Goal: Task Accomplishment & Management: Manage account settings

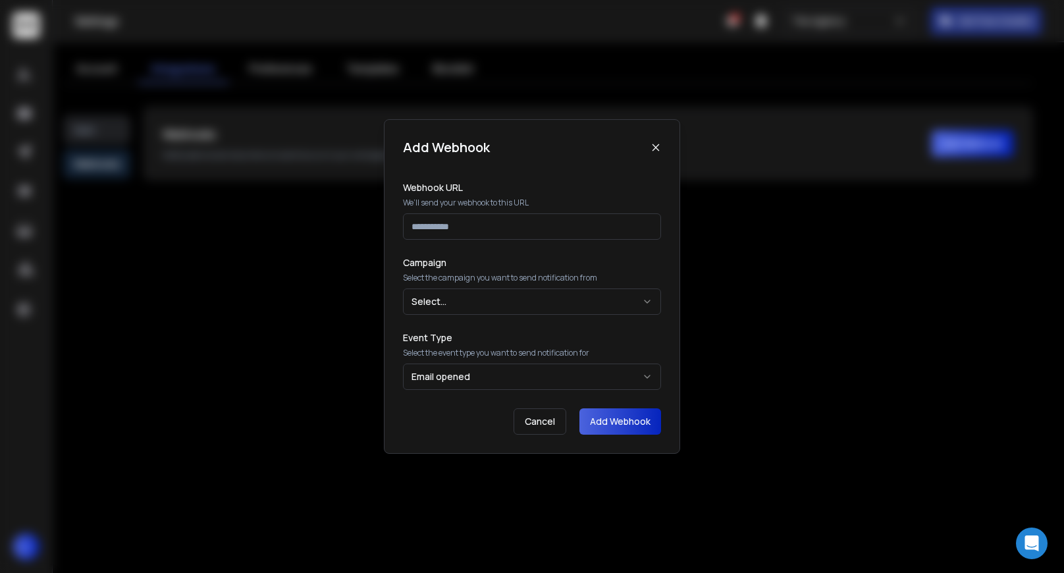
select select "**********"
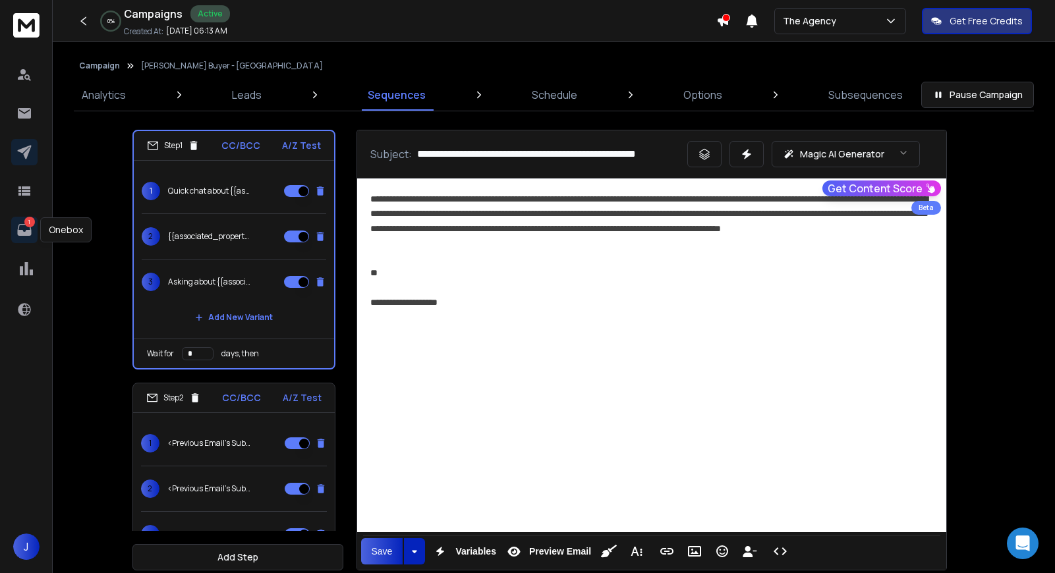
click at [34, 228] on link "1" at bounding box center [24, 230] width 26 height 26
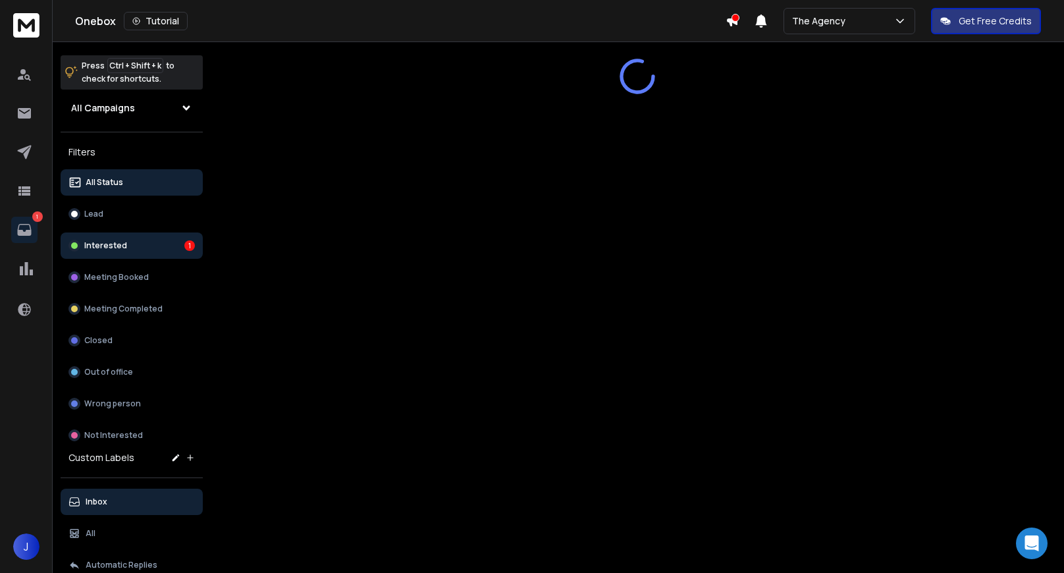
click at [106, 239] on button "Interested 1" at bounding box center [132, 246] width 142 height 26
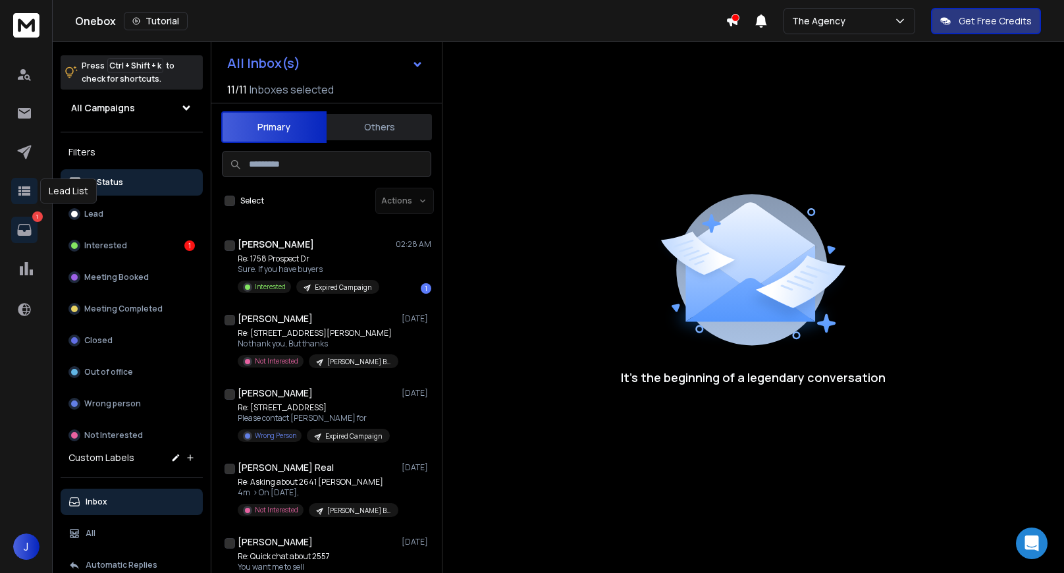
click at [30, 183] on icon at bounding box center [24, 191] width 16 height 16
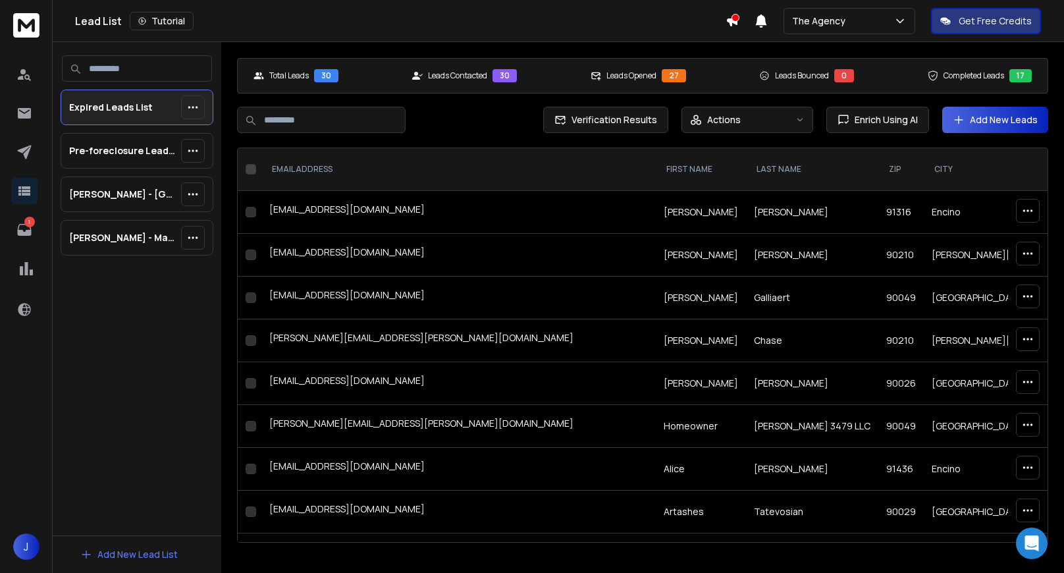
drag, startPoint x: 674, startPoint y: 18, endPoint x: 657, endPoint y: 68, distance: 53.1
click at [674, 18] on div "Lead List Tutorial" at bounding box center [400, 21] width 651 height 18
click at [141, 145] on p "Pre-foreclosure Lead List" at bounding box center [122, 150] width 107 height 13
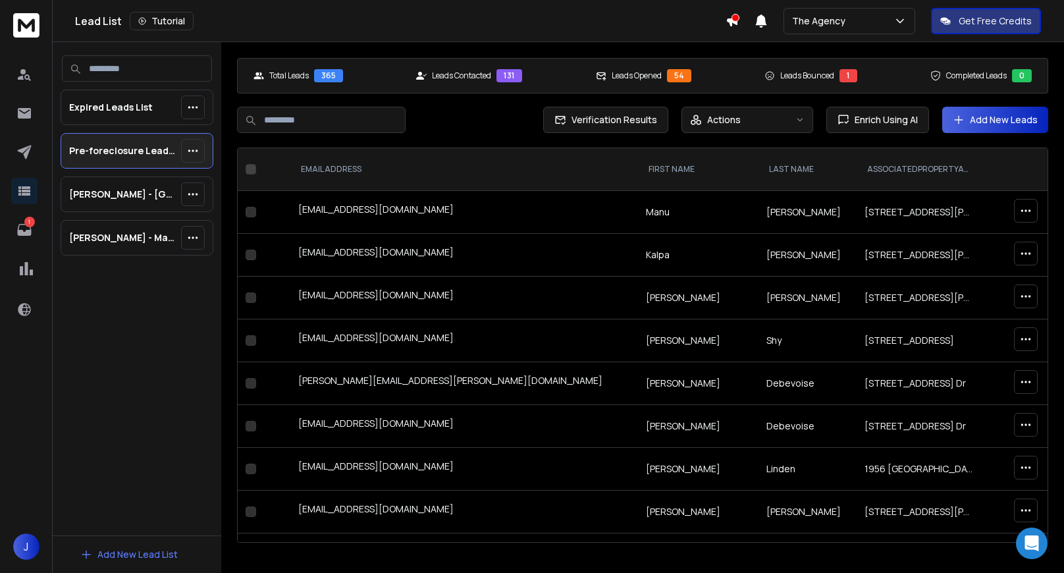
click at [1011, 125] on link "Add New Leads" at bounding box center [995, 119] width 85 height 13
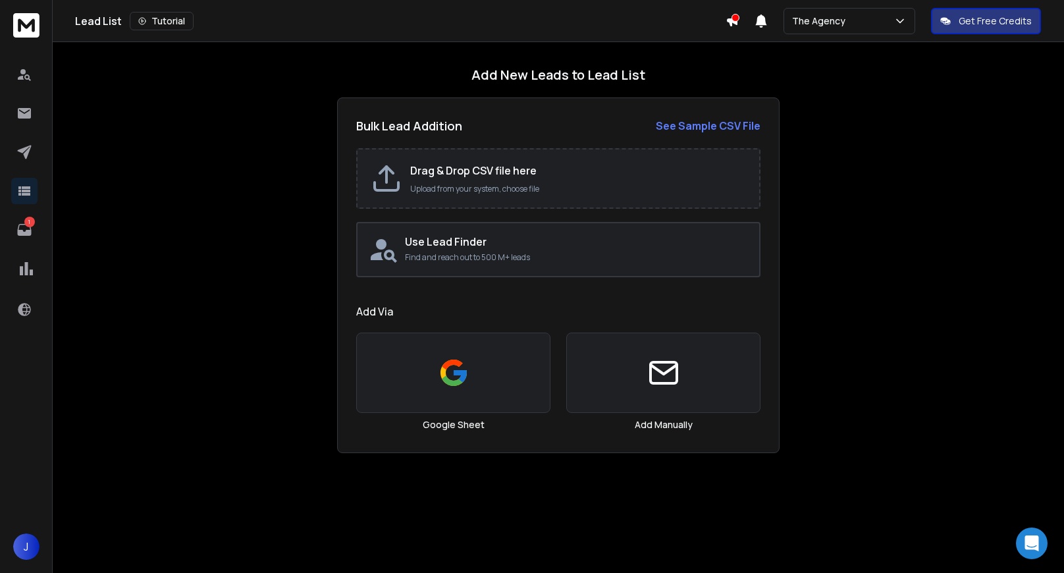
click at [580, 168] on h2 "Drag & Drop CSV file here" at bounding box center [578, 171] width 336 height 16
type input "**********"
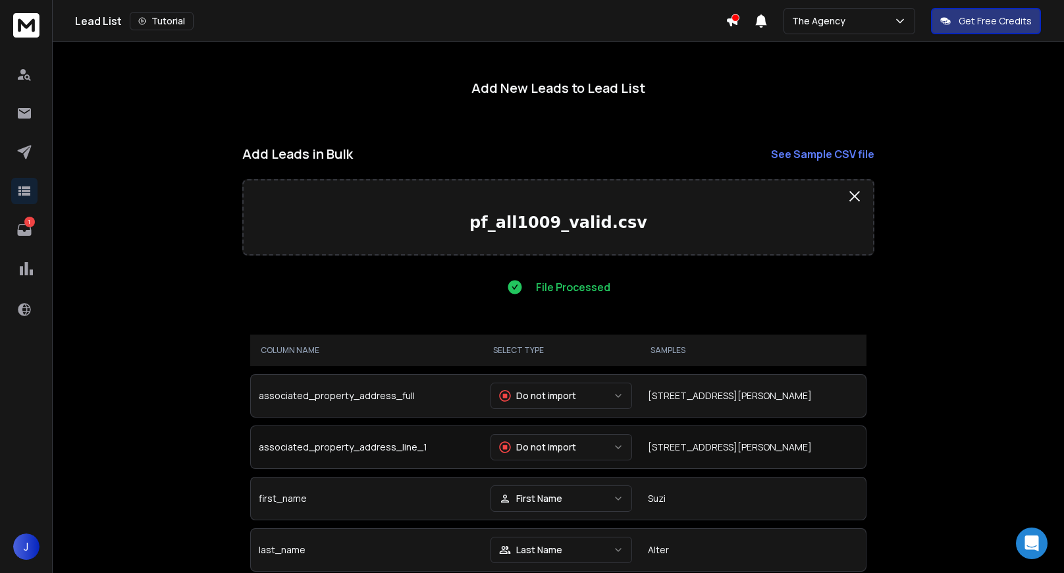
click at [574, 443] on button "Do not import" at bounding box center [562, 447] width 142 height 26
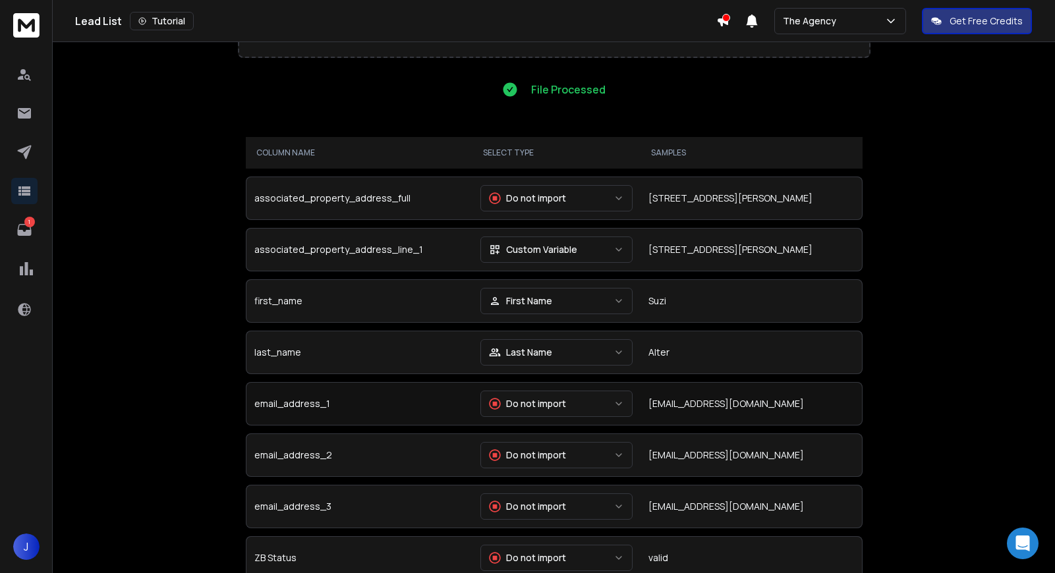
click at [623, 398] on button "Do not import" at bounding box center [556, 404] width 152 height 26
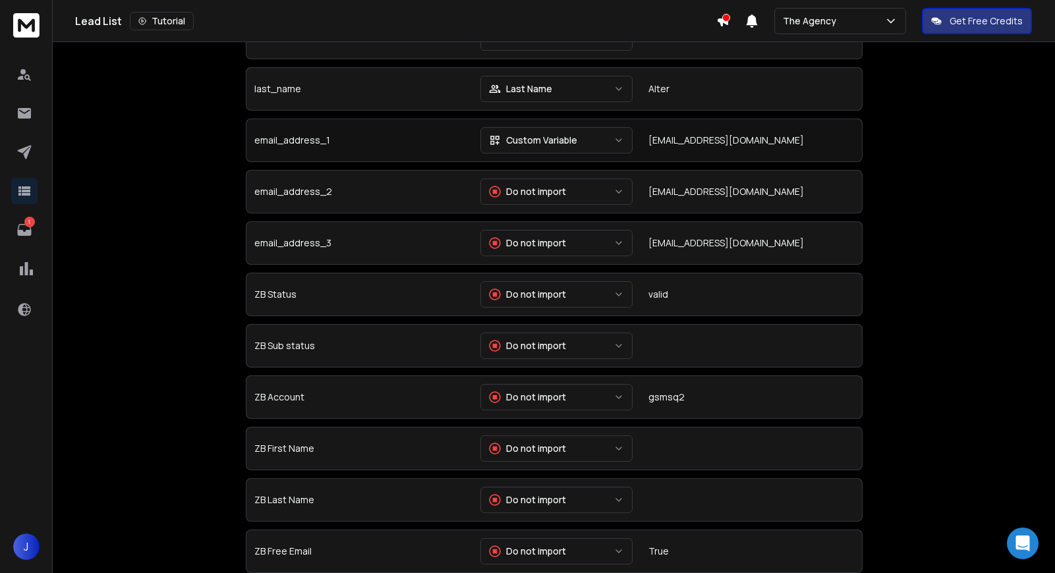
scroll to position [697, 0]
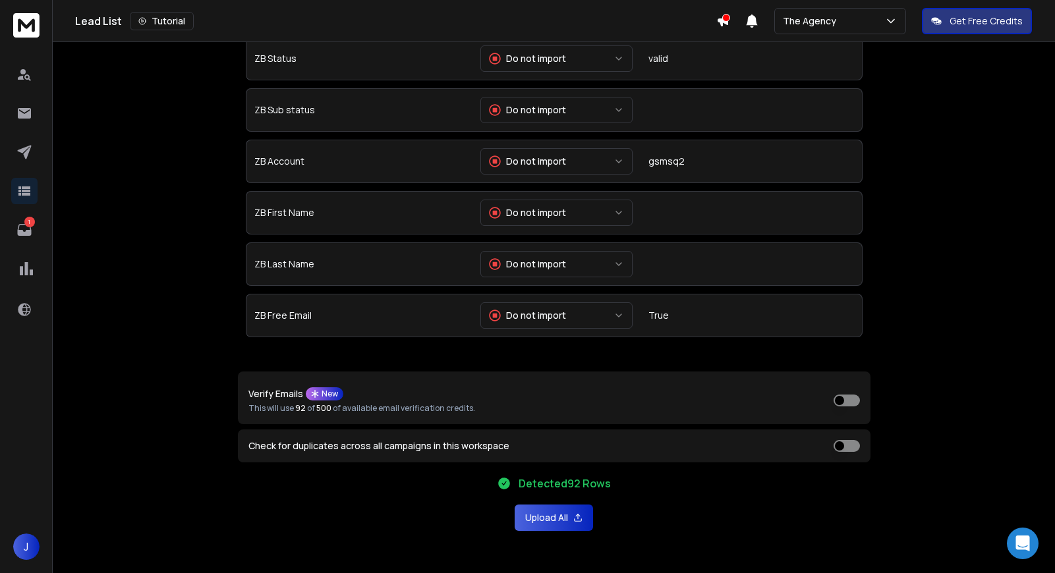
click at [573, 522] on icon at bounding box center [577, 517] width 9 height 9
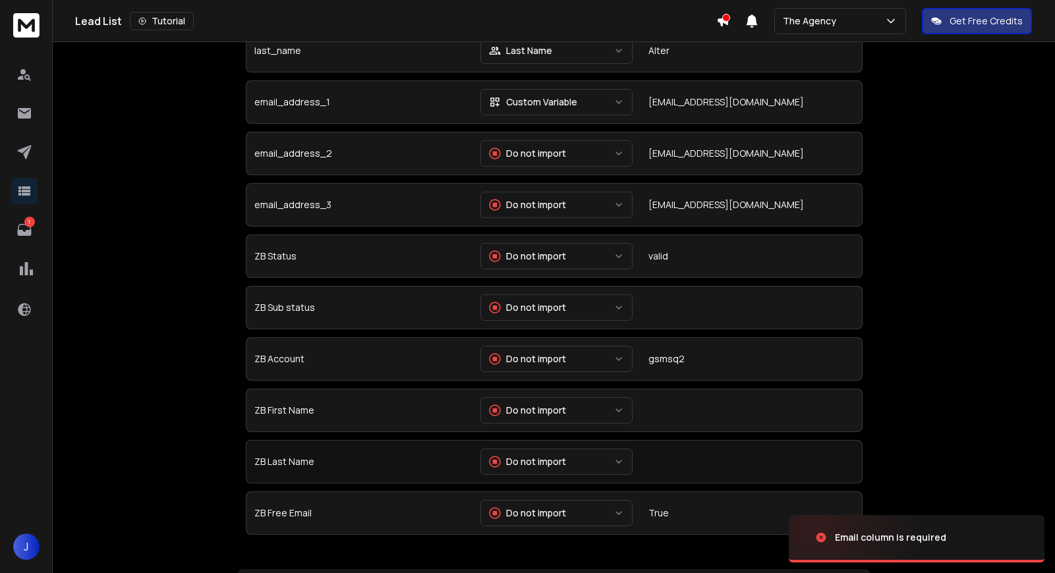
scroll to position [433, 0]
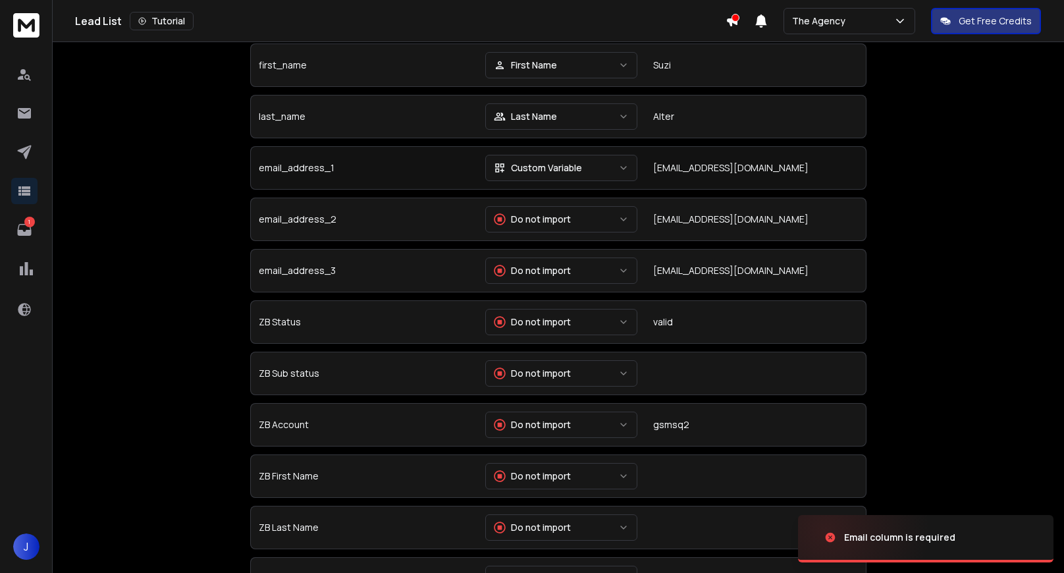
click at [572, 173] on div "Custom Variable" at bounding box center [538, 167] width 88 height 13
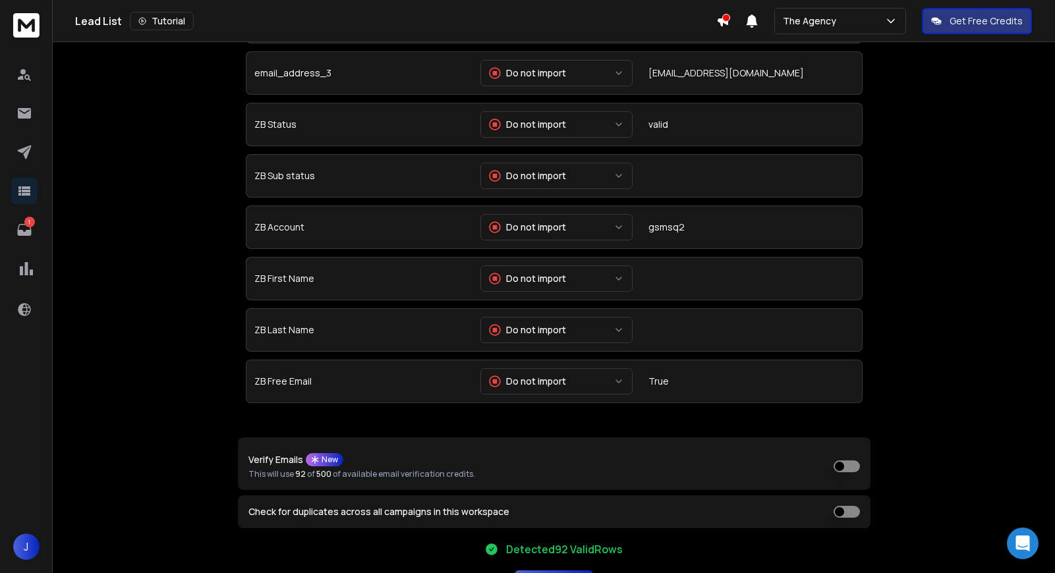
scroll to position [697, 0]
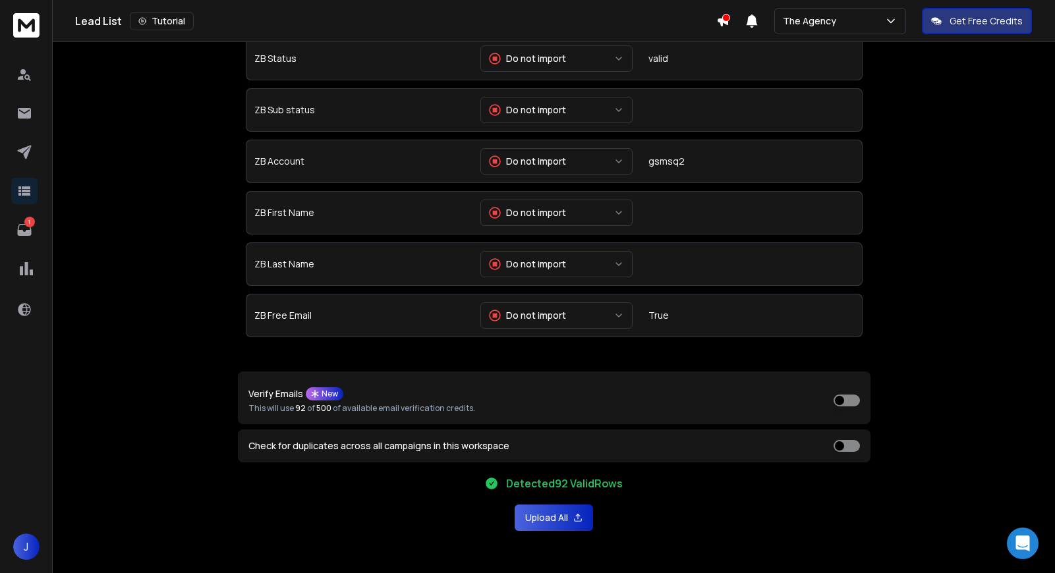
click at [547, 524] on button "Upload All" at bounding box center [553, 518] width 78 height 26
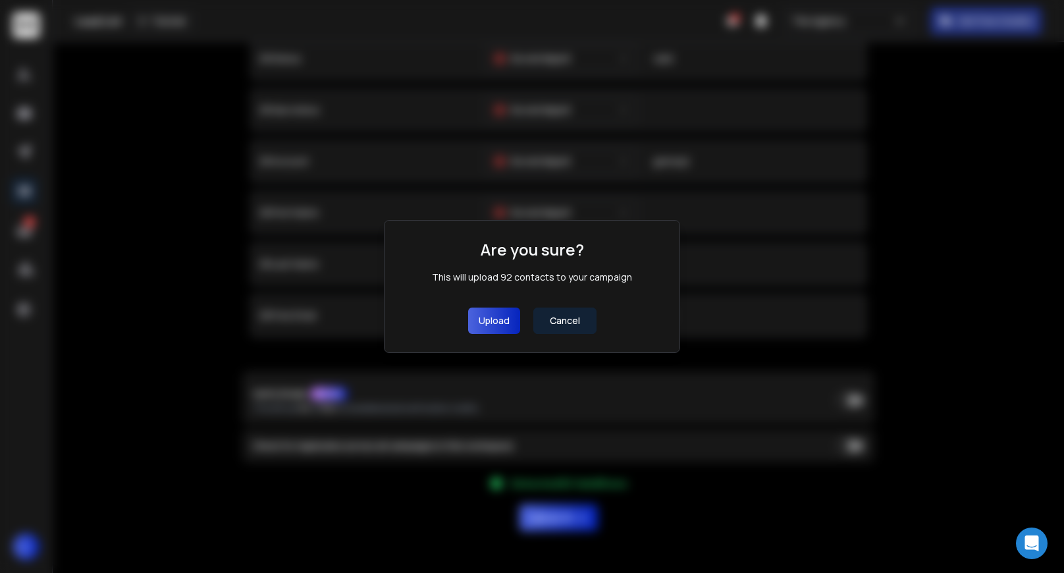
click at [484, 321] on button "Upload" at bounding box center [494, 321] width 52 height 26
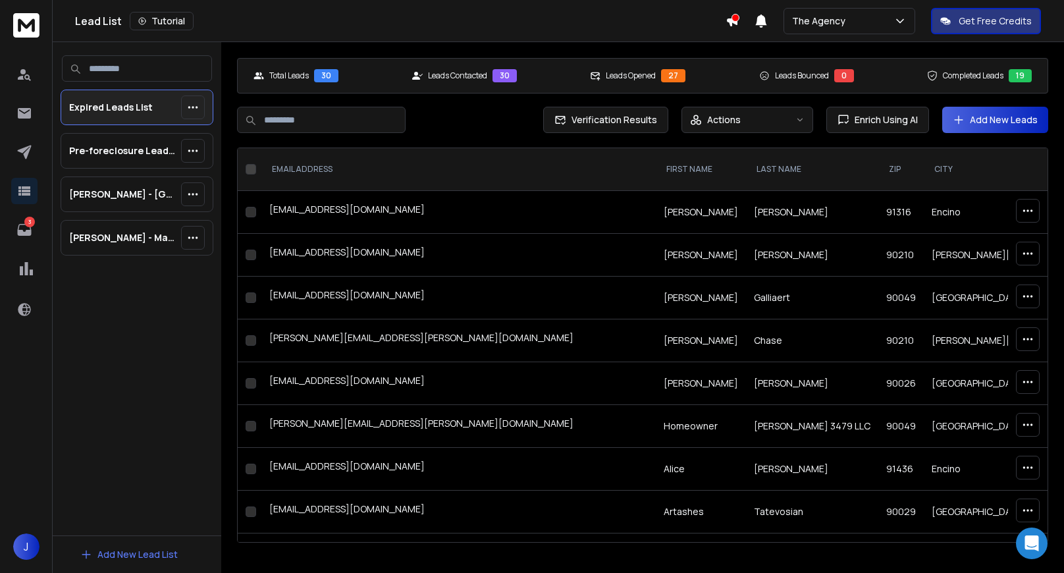
click at [126, 150] on p "Pre-foreclosure Lead List" at bounding box center [122, 150] width 107 height 13
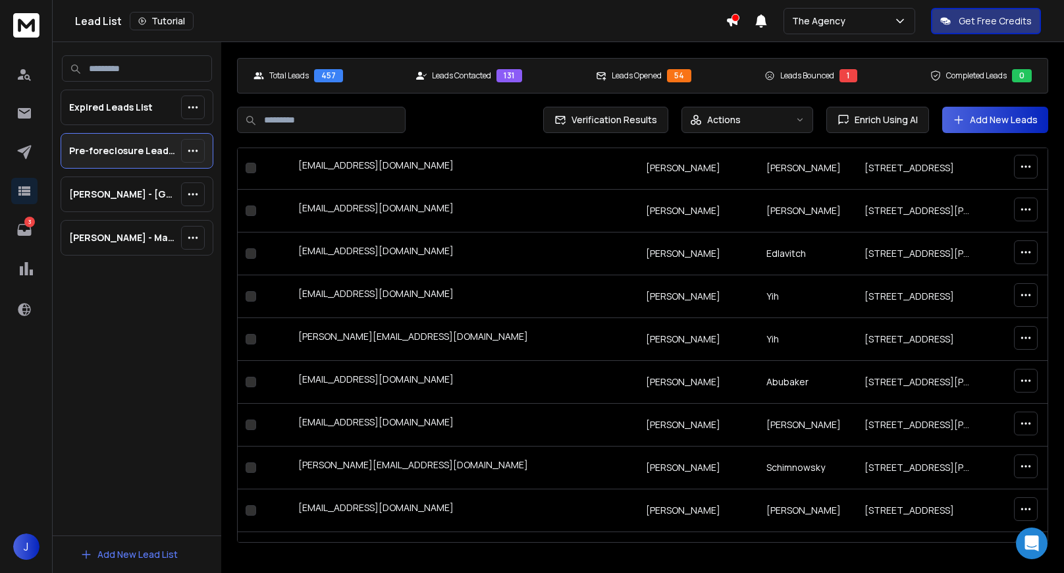
scroll to position [4006, 0]
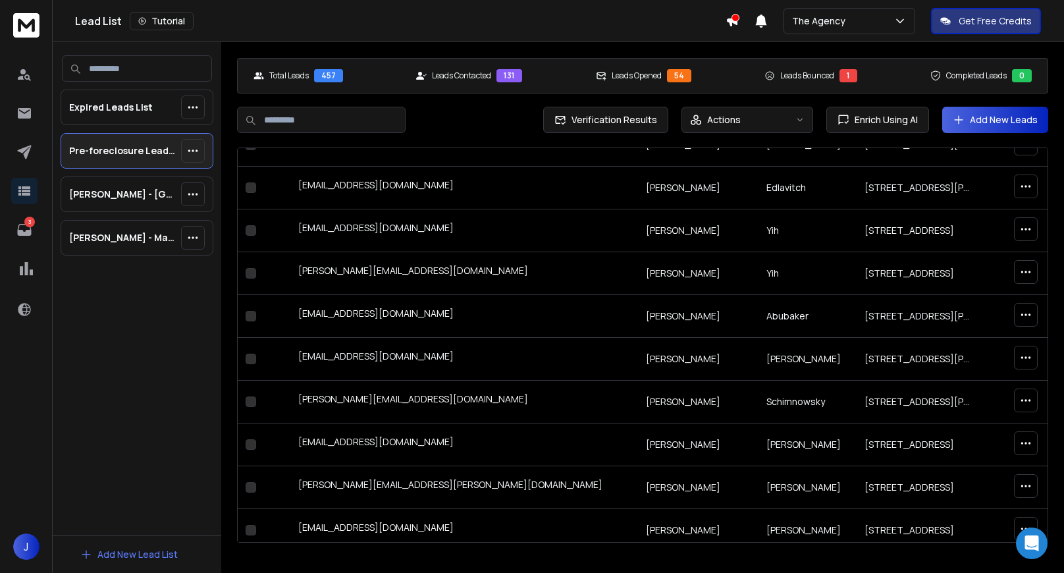
click at [111, 99] on div "Expired Leads List" at bounding box center [137, 108] width 153 height 36
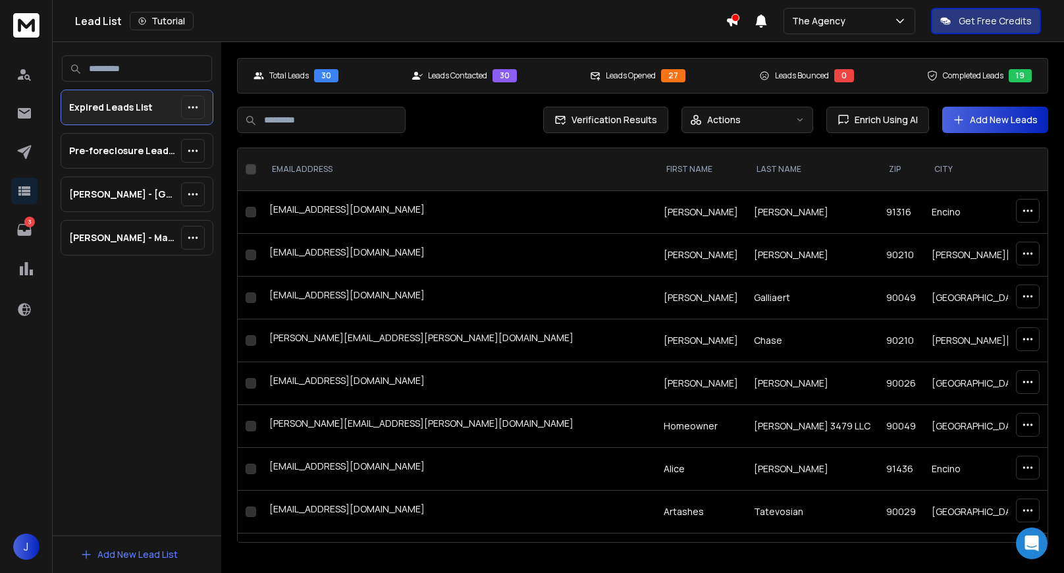
click at [103, 151] on p "Pre-foreclosure Lead List" at bounding box center [122, 150] width 107 height 13
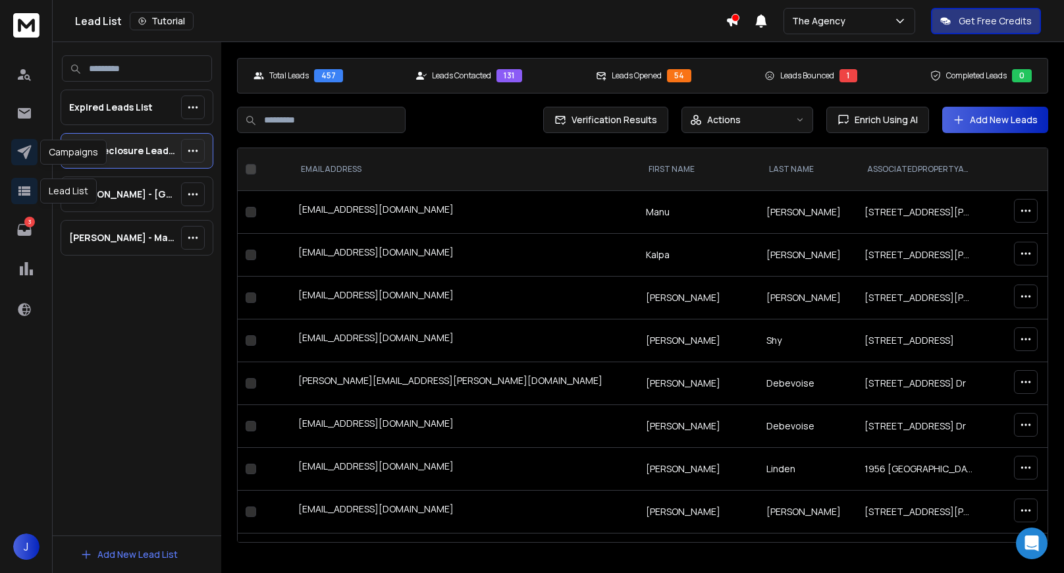
click at [26, 154] on icon at bounding box center [24, 153] width 14 height 14
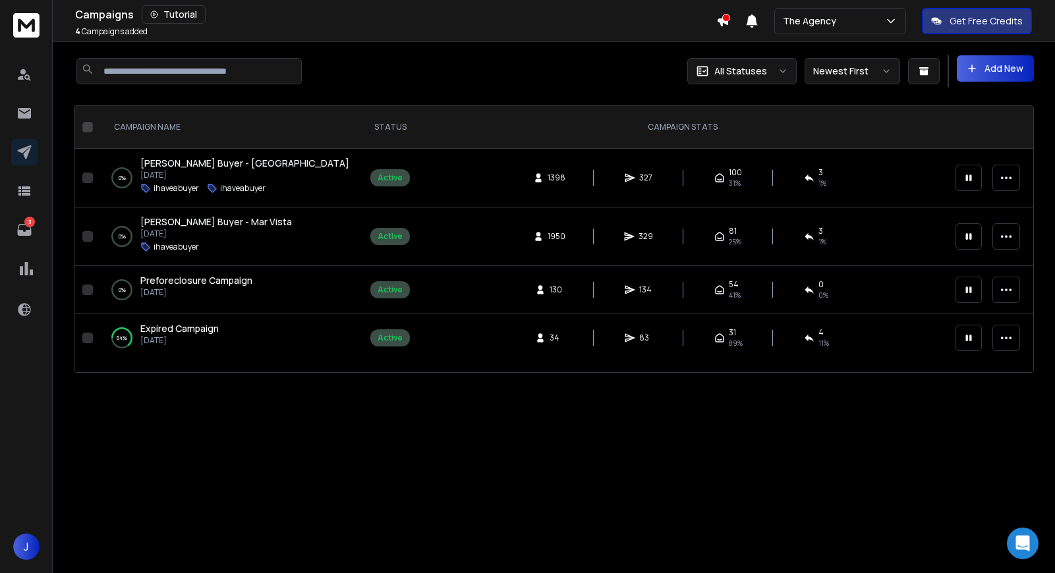
click at [258, 289] on div "0 % Preforeclosure Campaign [DATE]" at bounding box center [230, 290] width 238 height 32
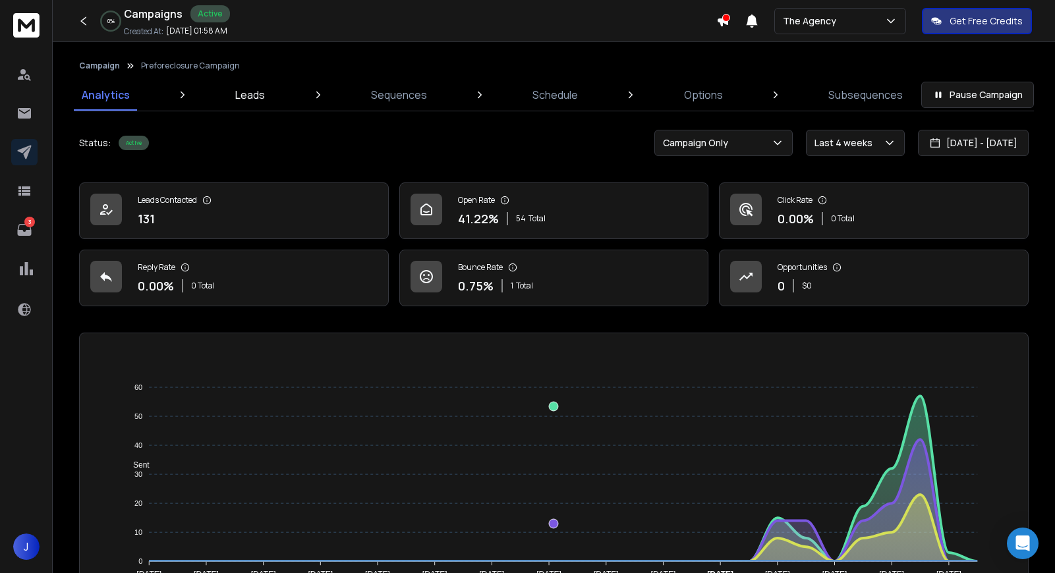
click at [266, 81] on link "Leads" at bounding box center [249, 95] width 45 height 32
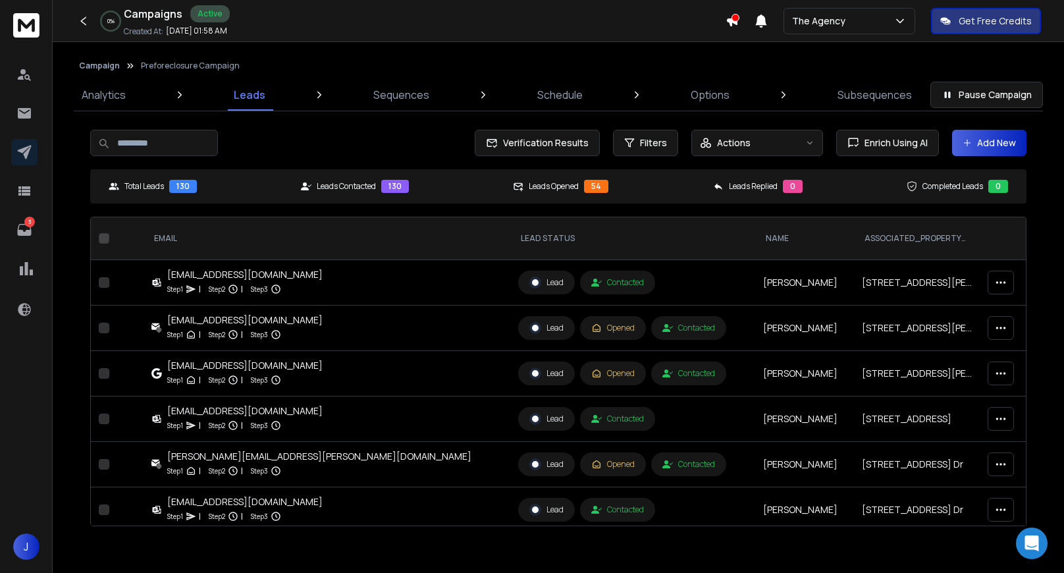
scroll to position [66, 0]
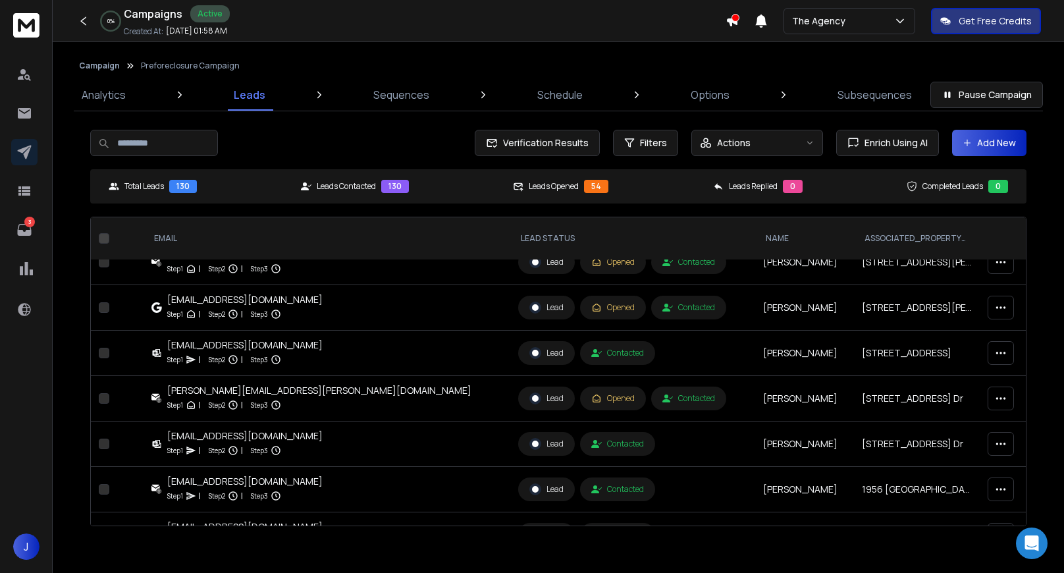
click at [976, 153] on button "Add New" at bounding box center [989, 143] width 74 height 26
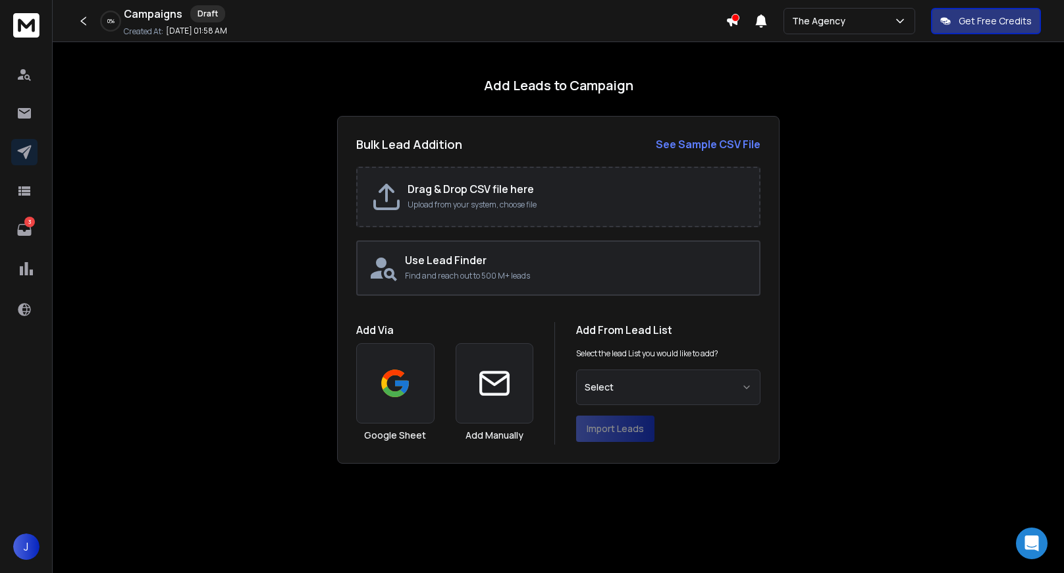
click at [712, 391] on button "Select" at bounding box center [668, 388] width 184 height 36
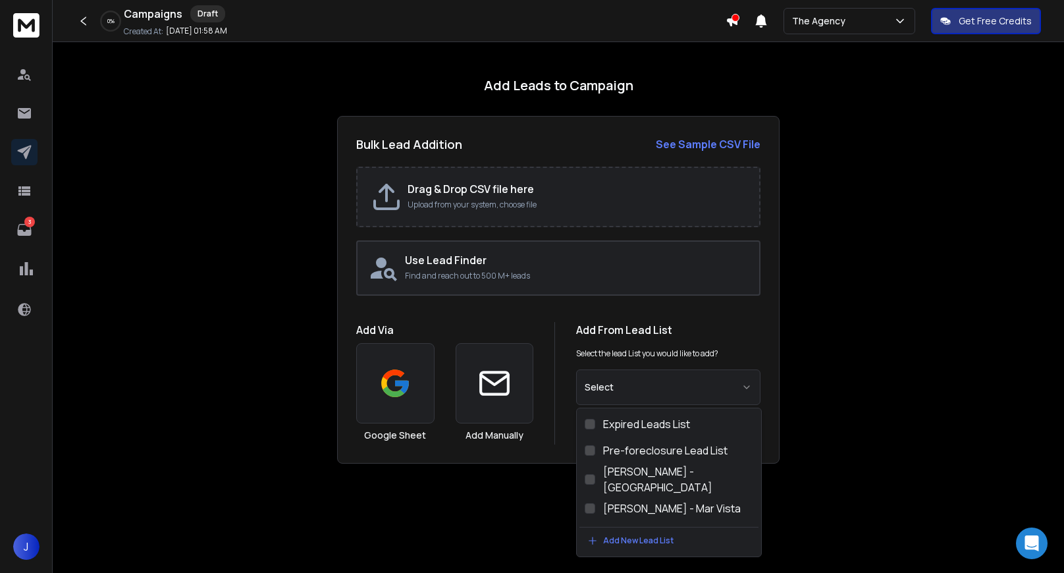
click at [660, 449] on div "Pre-foreclosure Lead List" at bounding box center [665, 451] width 124 height 16
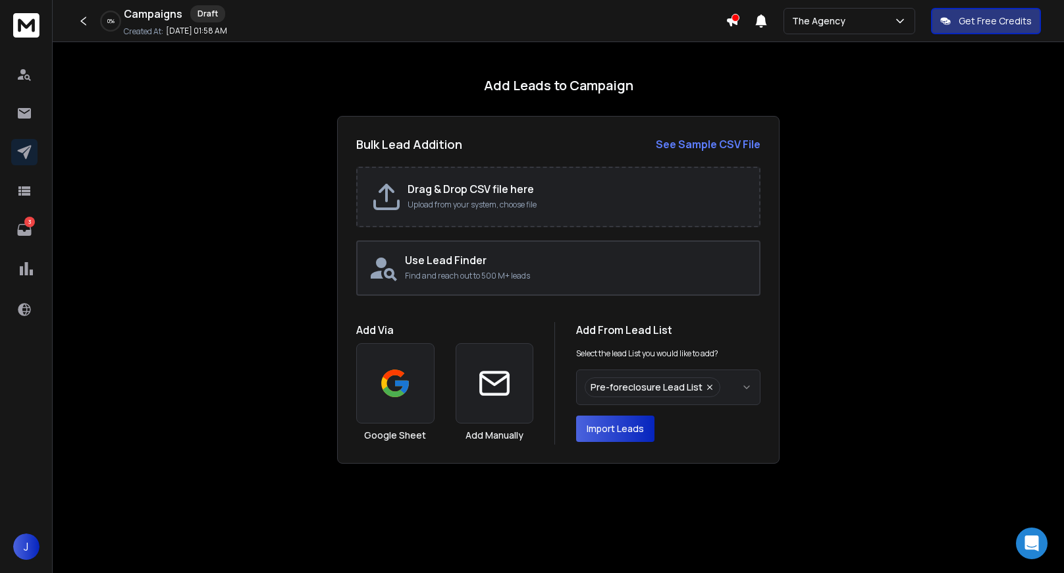
click at [889, 462] on div "Add Leads to Campaign Bulk Lead Addition See Sample CSV File Drag & Drop CSV fi…" at bounding box center [558, 269] width 674 height 387
click at [617, 420] on button "Import Leads" at bounding box center [615, 429] width 78 height 26
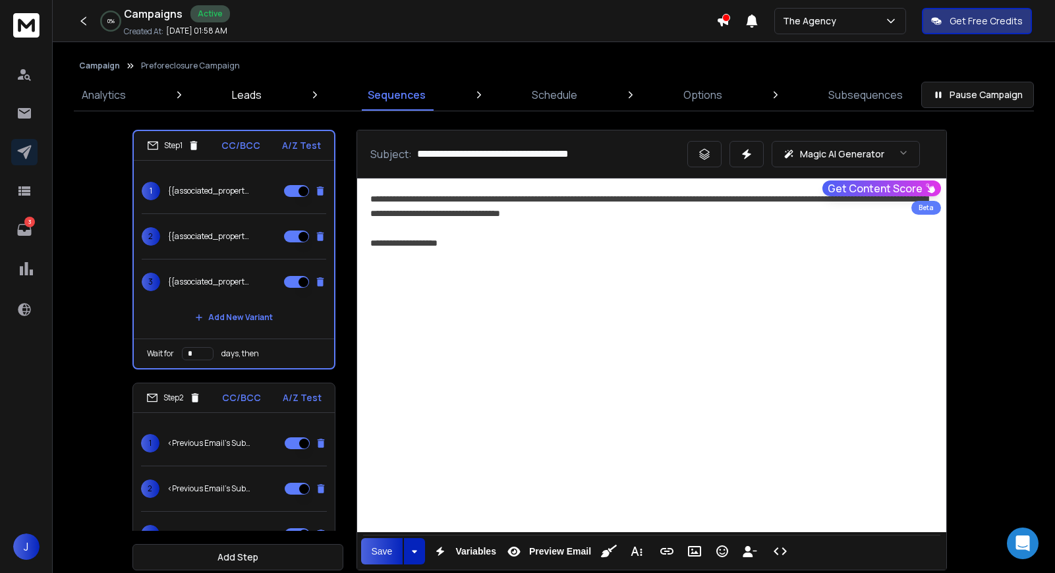
click at [266, 99] on link "Leads" at bounding box center [246, 95] width 45 height 32
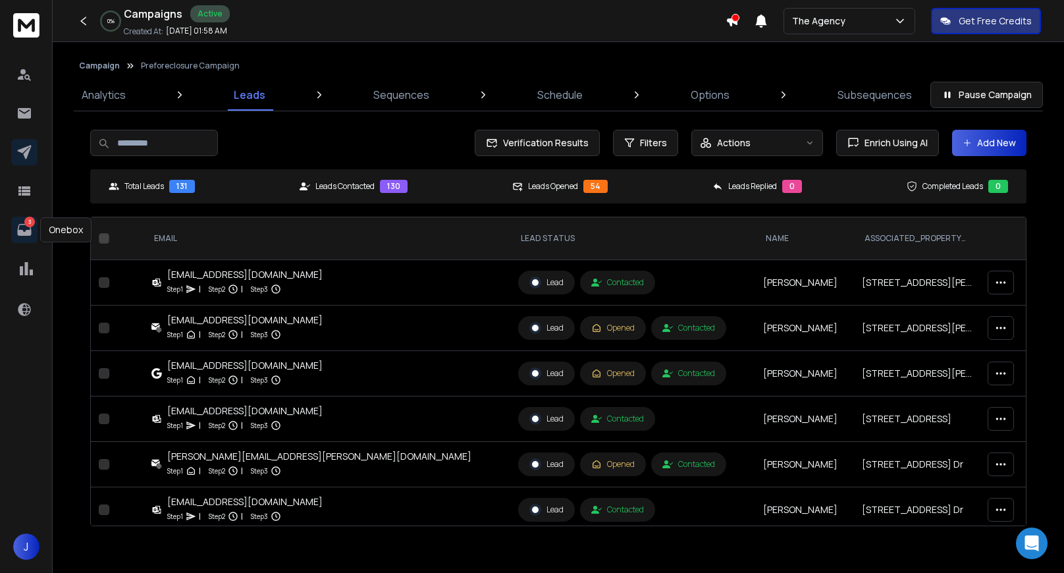
click at [24, 231] on icon at bounding box center [24, 230] width 16 height 16
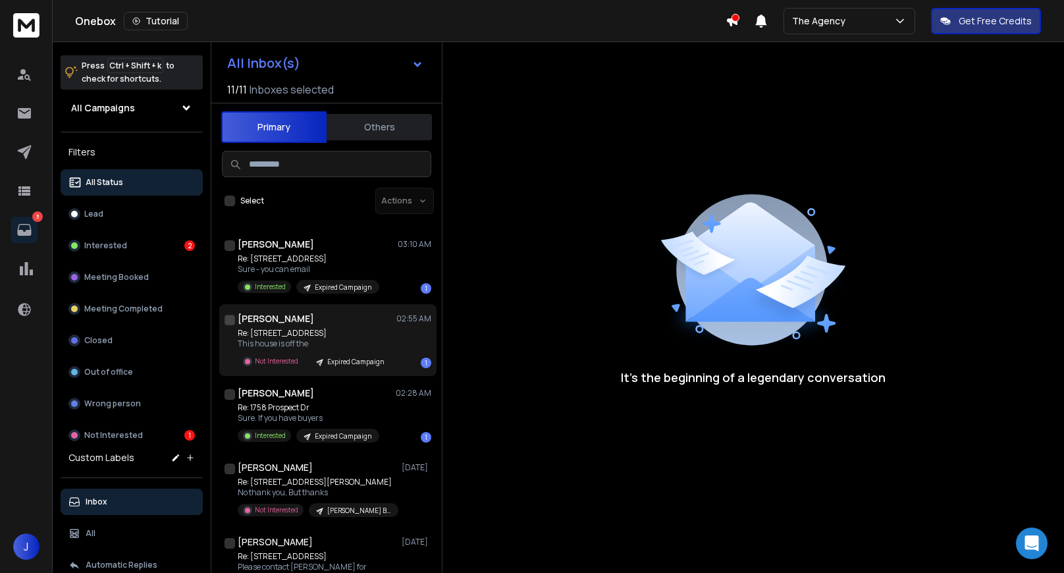
click at [341, 316] on div "[PERSON_NAME] 02:55 AM" at bounding box center [335, 318] width 194 height 13
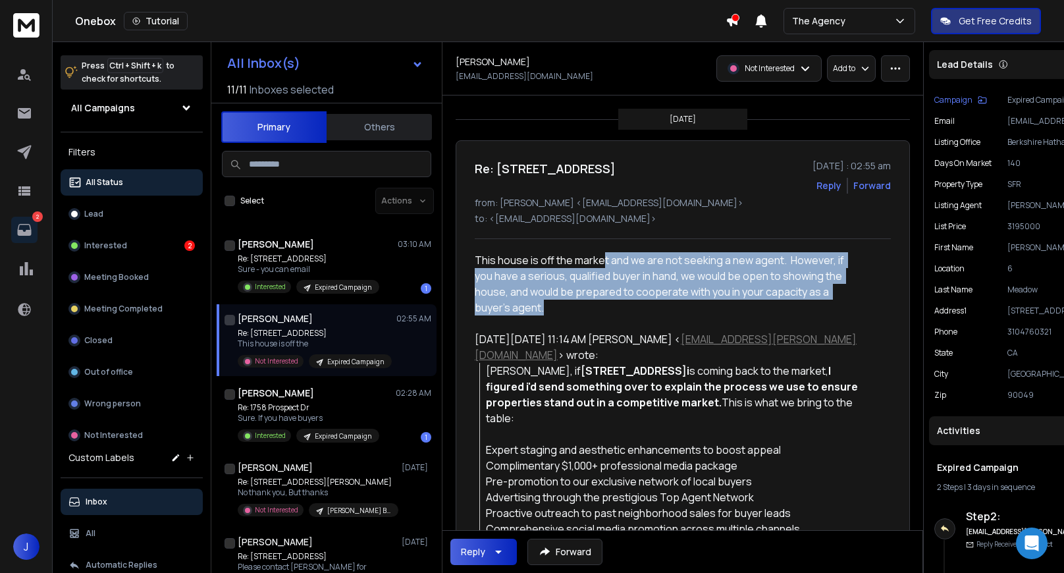
drag, startPoint x: 605, startPoint y: 265, endPoint x: 604, endPoint y: 313, distance: 48.1
click at [607, 309] on div "This house is off the market and we are not seeking a new agent. However, if yo…" at bounding box center [667, 283] width 385 height 63
